Goal: Task Accomplishment & Management: Complete application form

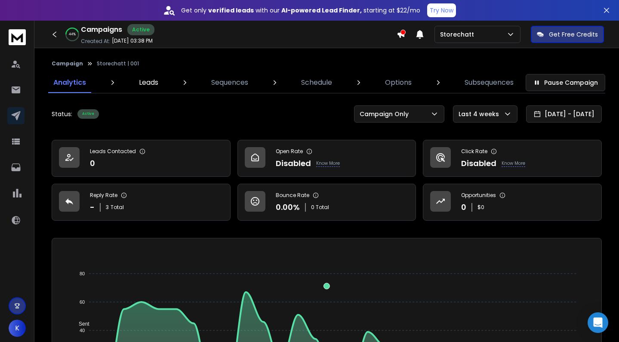
click at [144, 81] on p "Leads" at bounding box center [148, 82] width 19 height 10
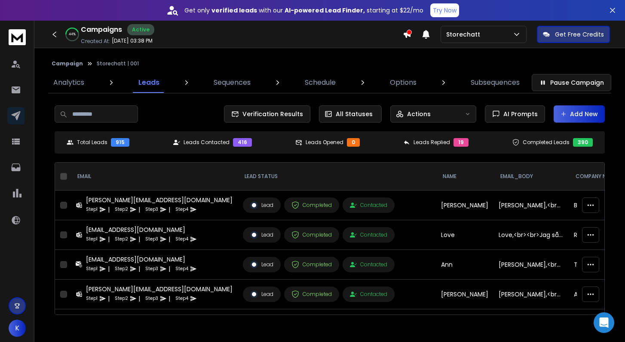
click at [583, 115] on button "Add New" at bounding box center [579, 113] width 51 height 17
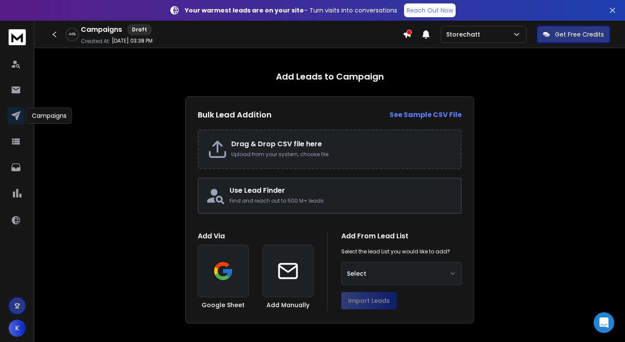
click at [15, 117] on icon at bounding box center [15, 115] width 9 height 9
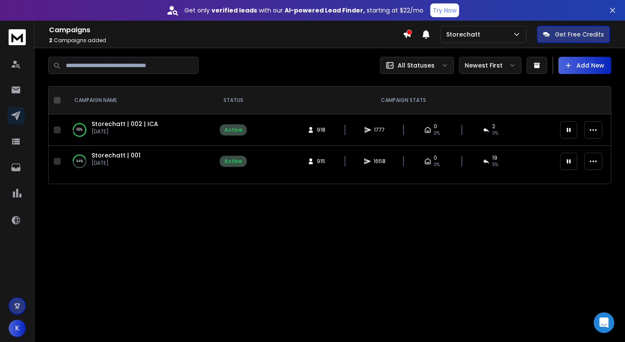
click at [123, 154] on span "Storechatt | 001" at bounding box center [116, 155] width 49 height 9
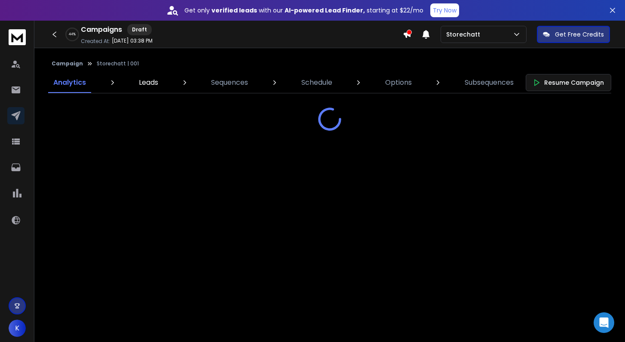
click at [150, 84] on p "Leads" at bounding box center [148, 82] width 19 height 10
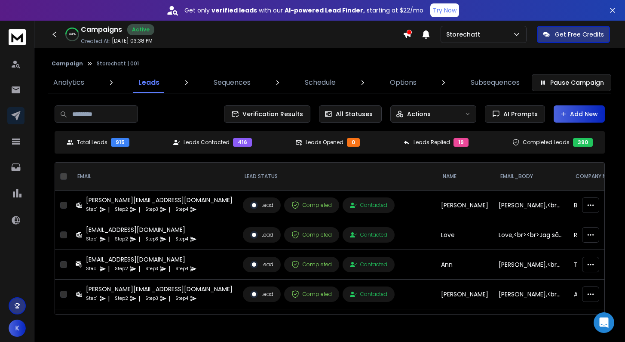
click at [589, 113] on button "Add New" at bounding box center [579, 113] width 51 height 17
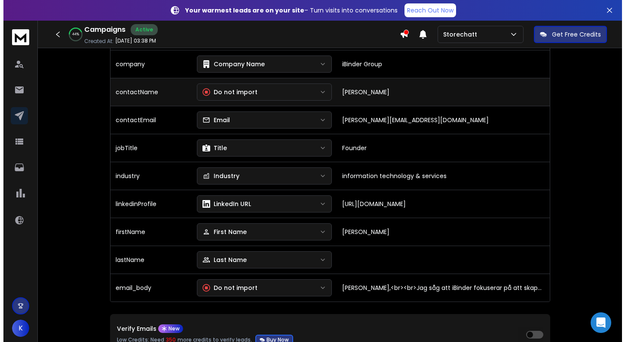
scroll to position [184, 0]
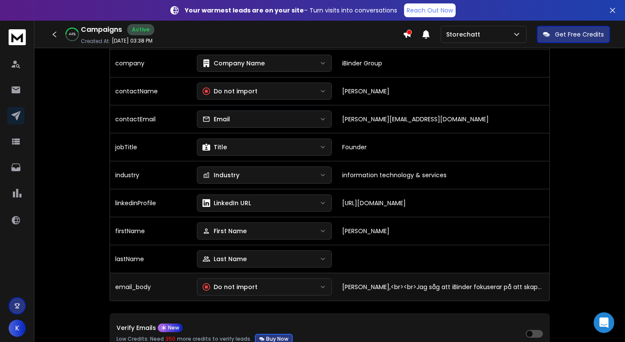
click at [258, 287] on button "Do not import" at bounding box center [264, 286] width 135 height 17
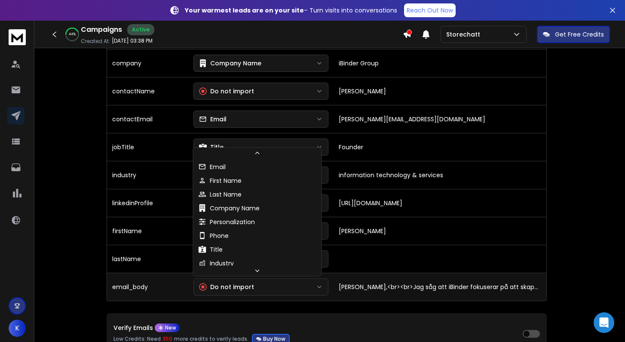
scroll to position [87, 0]
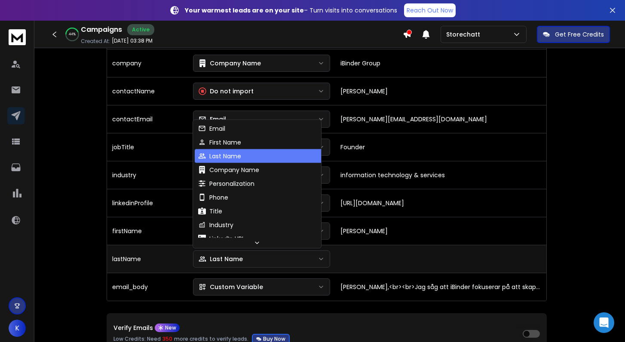
click at [265, 266] on button "Last Name" at bounding box center [261, 258] width 137 height 17
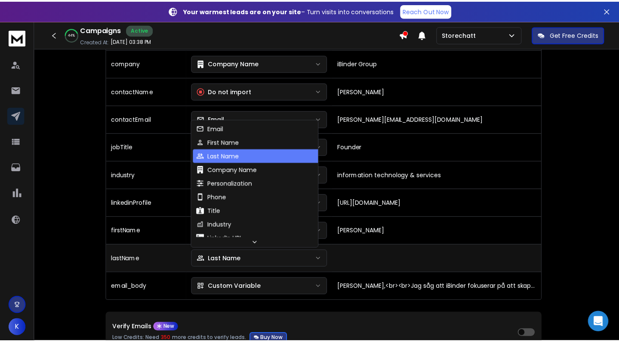
scroll to position [0, 2]
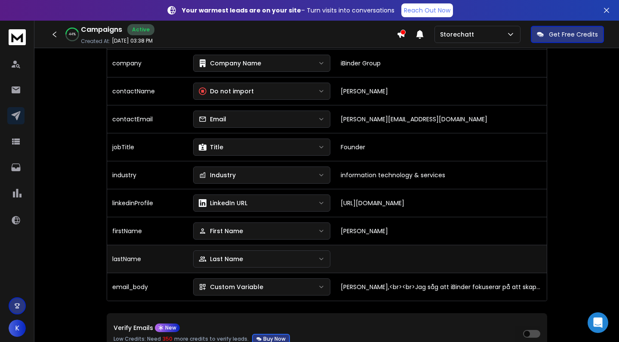
click at [265, 266] on button "Last Name" at bounding box center [261, 258] width 137 height 17
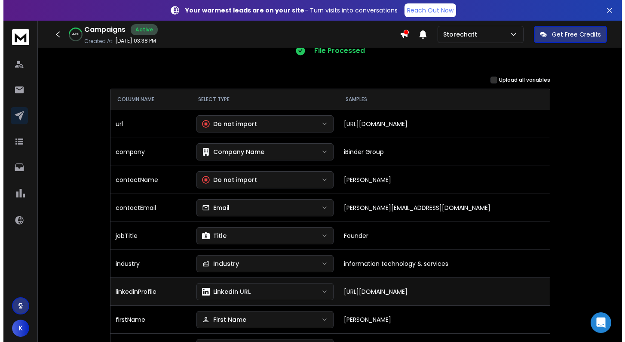
scroll to position [94, 0]
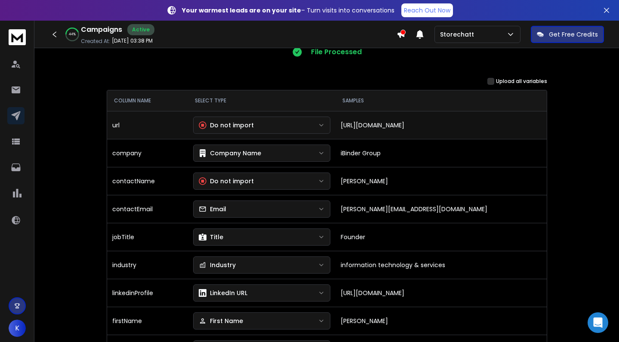
click at [288, 124] on button "Do not import" at bounding box center [261, 125] width 137 height 17
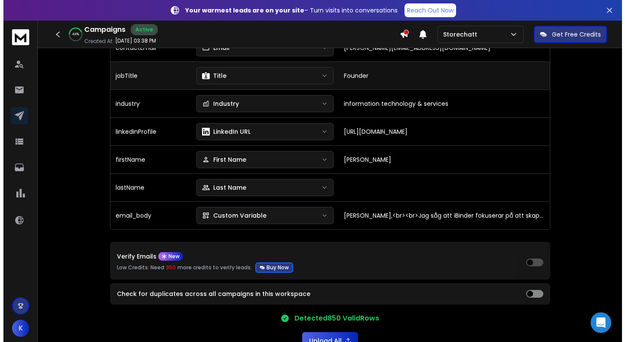
scroll to position [274, 0]
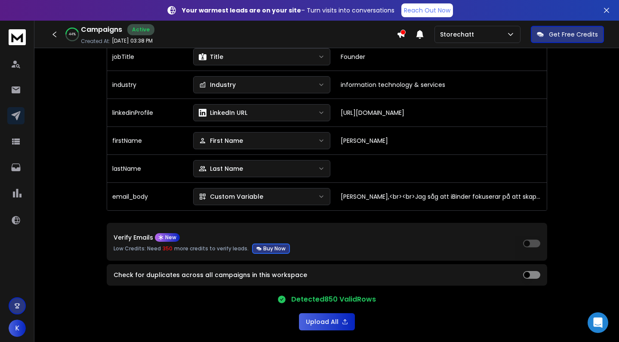
click at [526, 275] on button "Check for duplicates across all campaigns in this workspace" at bounding box center [531, 275] width 17 height 8
click at [318, 325] on button "Upload All" at bounding box center [327, 321] width 56 height 17
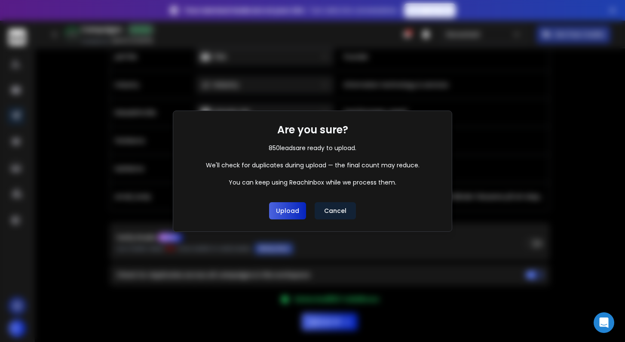
click at [284, 208] on button "Upload" at bounding box center [287, 210] width 37 height 17
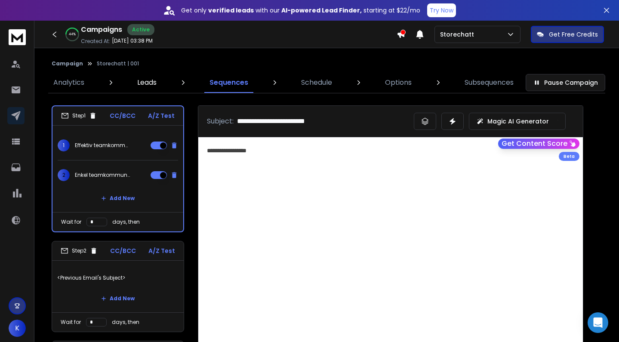
click at [146, 83] on p "Leads" at bounding box center [146, 82] width 19 height 10
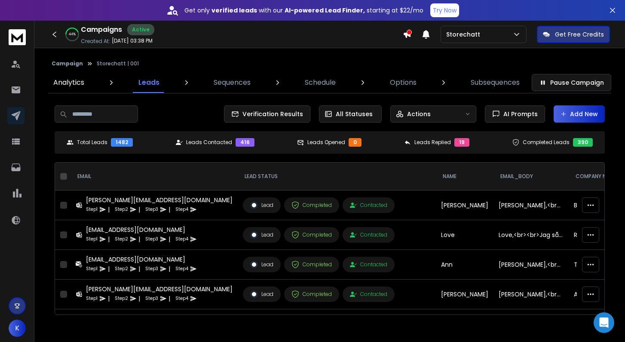
click at [74, 83] on p "Analytics" at bounding box center [68, 82] width 31 height 10
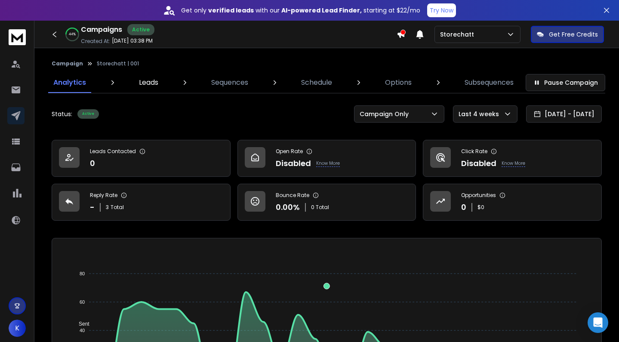
click at [144, 81] on p "Leads" at bounding box center [148, 82] width 19 height 10
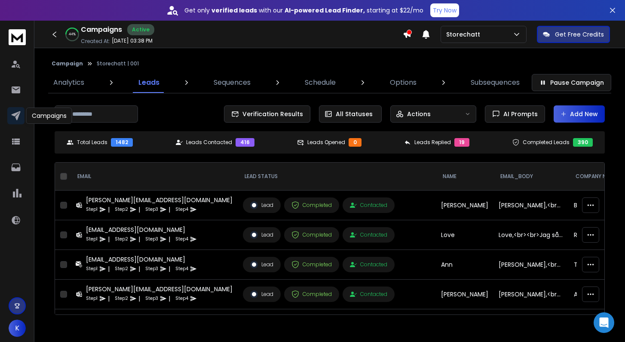
click at [20, 114] on icon at bounding box center [16, 115] width 10 height 10
